Goal: Task Accomplishment & Management: Use online tool/utility

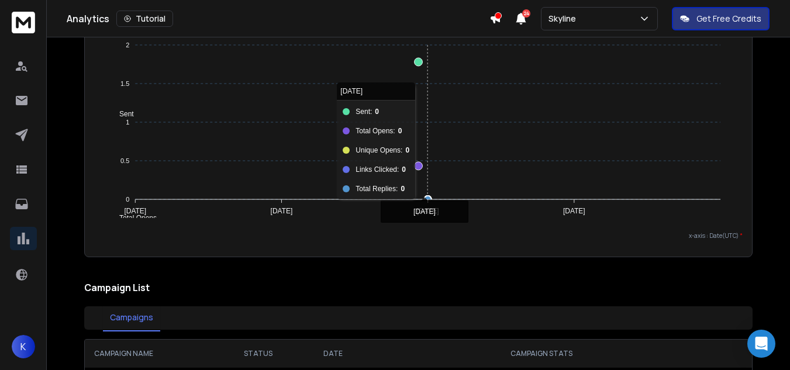
scroll to position [234, 0]
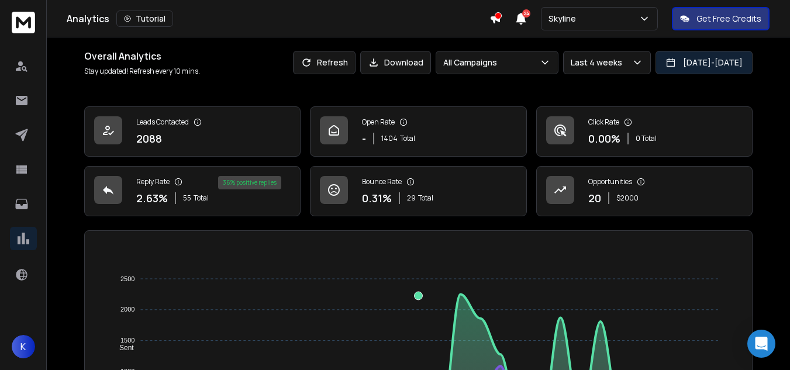
click at [656, 70] on button "[DATE] - [DATE]" at bounding box center [704, 62] width 97 height 23
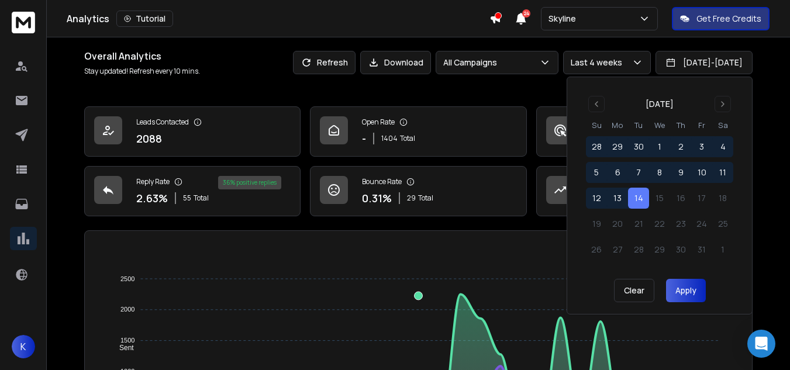
click at [643, 199] on button "14" at bounding box center [638, 198] width 21 height 21
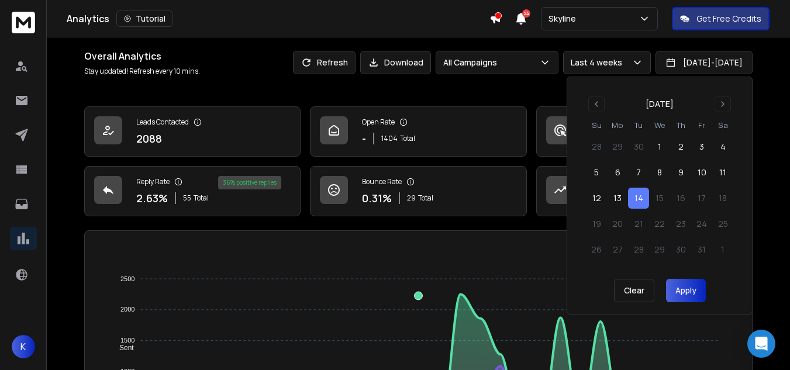
click at [688, 291] on button "Apply" at bounding box center [686, 290] width 40 height 23
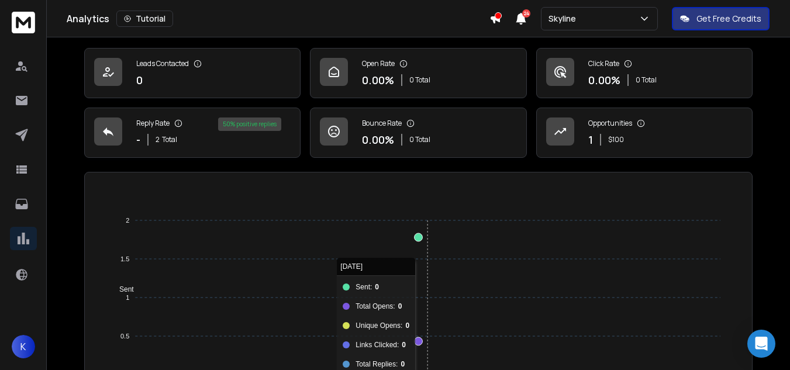
scroll to position [117, 0]
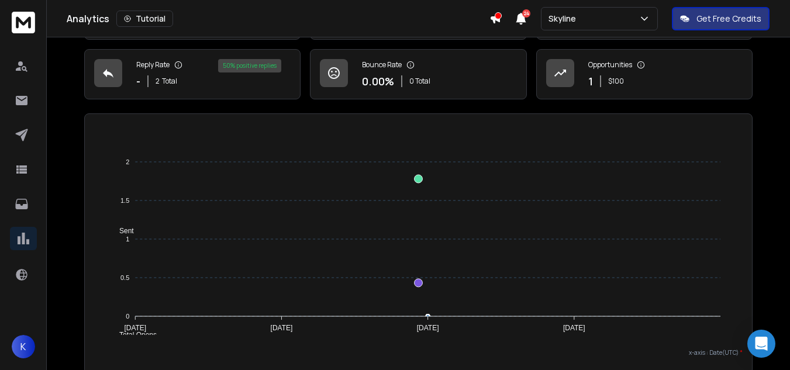
click at [69, 135] on div "Overall Analytics Stay updated! Refresh every 10 mins. Refresh Download All Cam…" at bounding box center [418, 231] width 743 height 623
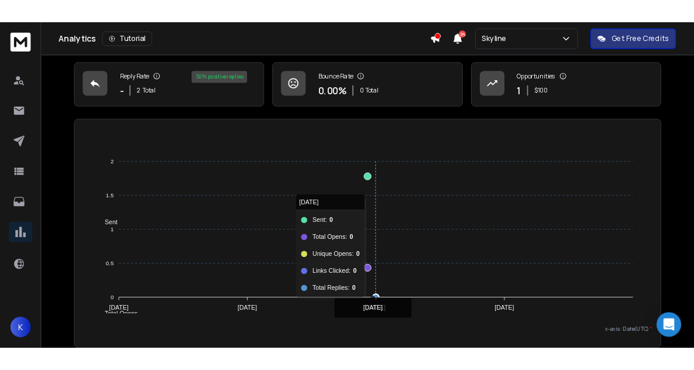
scroll to position [0, 0]
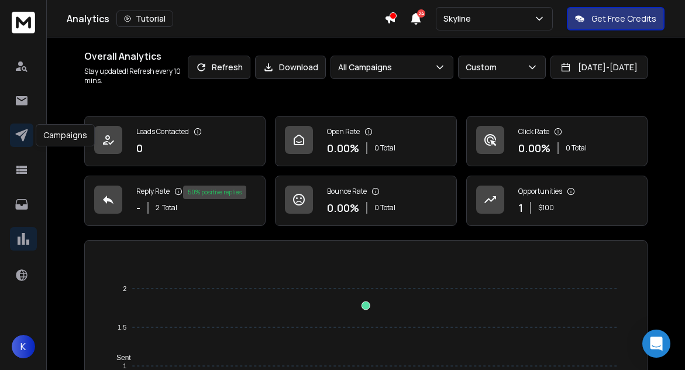
click at [18, 133] on icon at bounding box center [21, 135] width 12 height 12
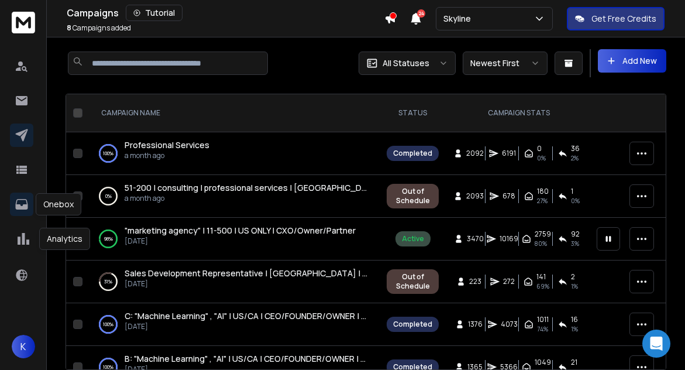
click at [20, 212] on link at bounding box center [21, 203] width 23 height 23
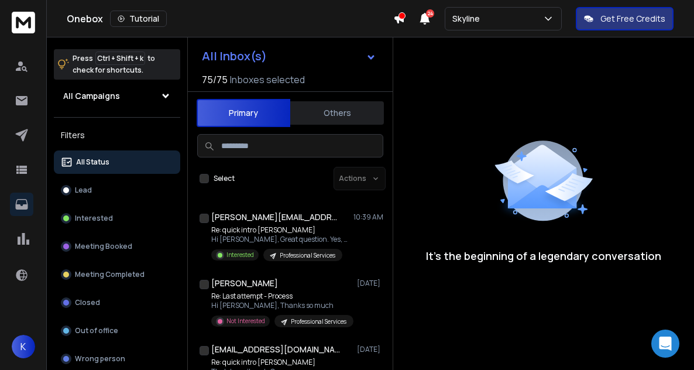
click at [243, 12] on div "Onebox Tutorial" at bounding box center [230, 19] width 326 height 16
click at [437, 89] on div "It’s the beginning of a legendary conversation" at bounding box center [543, 194] width 301 height 314
click at [309, 12] on div "Onebox Tutorial" at bounding box center [230, 19] width 326 height 16
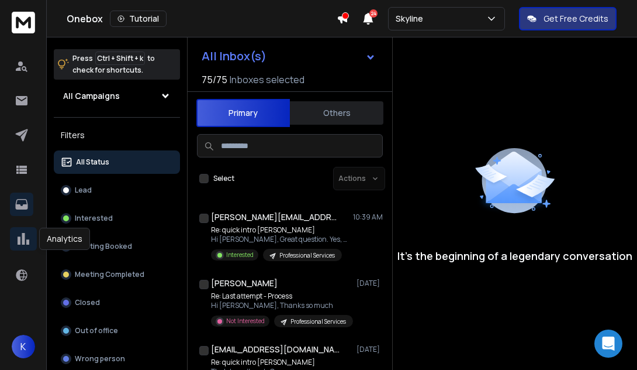
click at [26, 240] on icon at bounding box center [24, 239] width 12 height 12
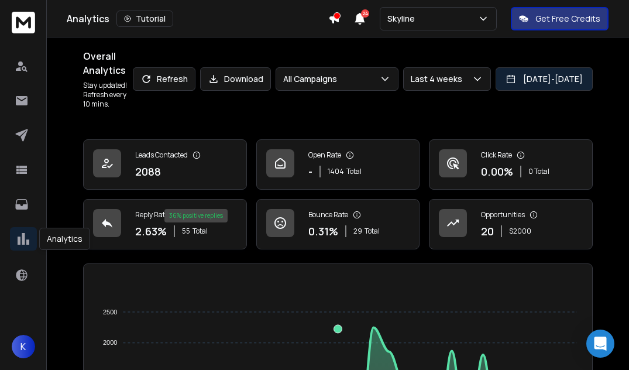
click at [497, 89] on button "[DATE] - [DATE]" at bounding box center [543, 78] width 97 height 23
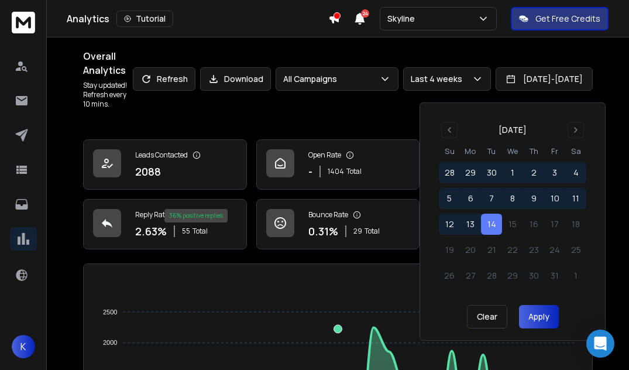
click at [494, 223] on button "14" at bounding box center [491, 223] width 21 height 21
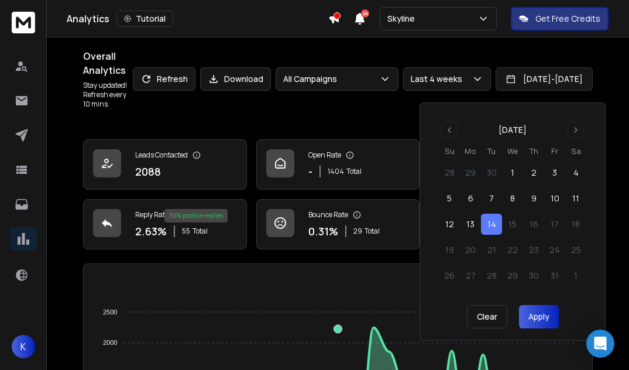
click at [533, 315] on button "Apply" at bounding box center [539, 316] width 40 height 23
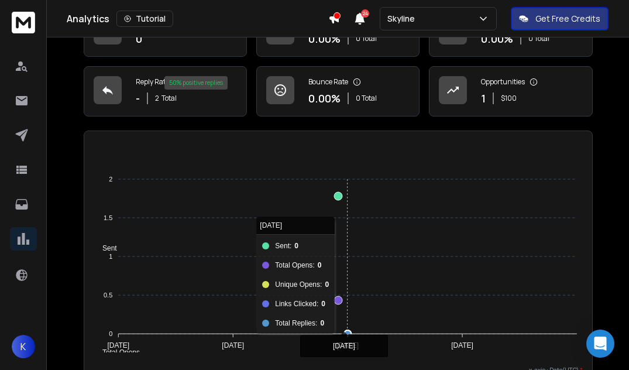
scroll to position [58, 0]
